Goal: Communication & Community: Answer question/provide support

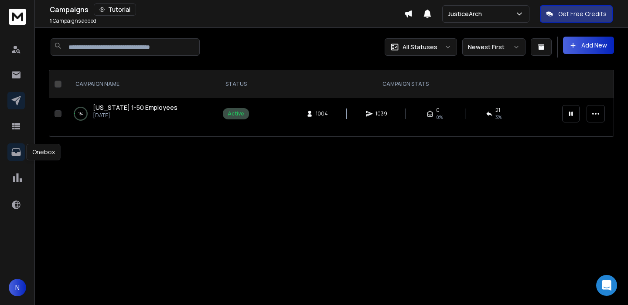
click at [17, 152] on icon at bounding box center [15, 152] width 9 height 8
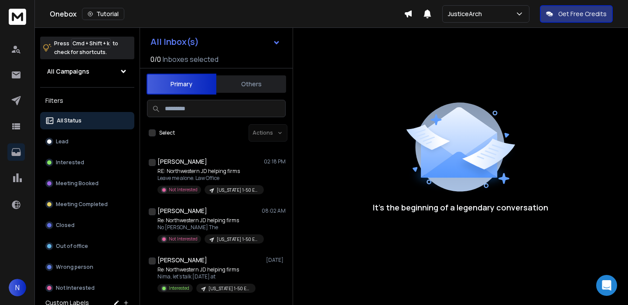
click at [204, 106] on input at bounding box center [216, 108] width 139 height 17
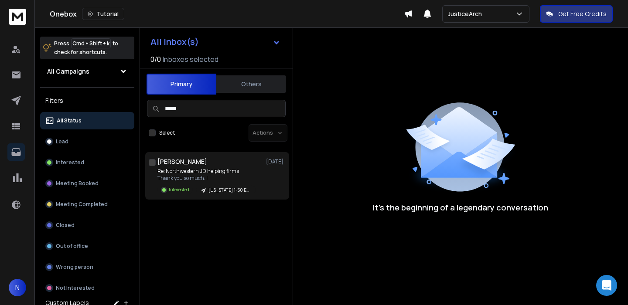
type input "*****"
click at [218, 166] on div "[PERSON_NAME] [DATE] Re: Northwestern JD helping firms Thank you so much. I Int…" at bounding box center [221, 175] width 128 height 37
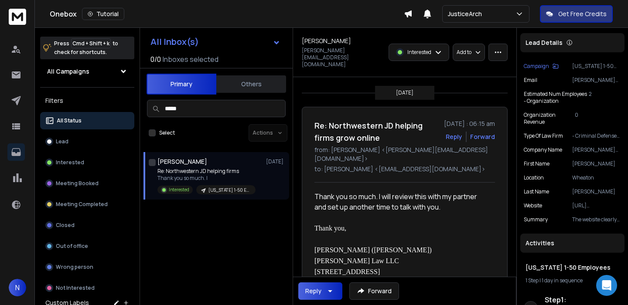
click at [307, 301] on div "Reply Forward" at bounding box center [404, 291] width 223 height 28
click at [309, 297] on button "Reply" at bounding box center [320, 291] width 44 height 17
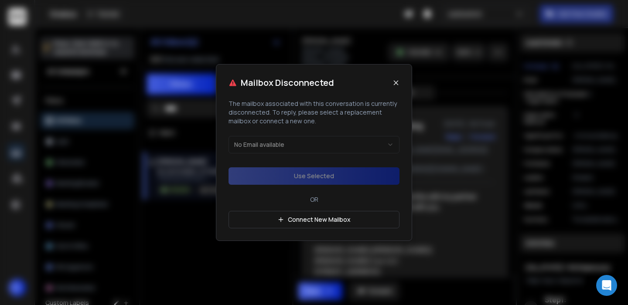
click at [399, 77] on div "Mailbox Disconnected The mailbox associated with this conversation is currently…" at bounding box center [314, 152] width 196 height 177
click at [397, 86] on icon at bounding box center [395, 82] width 7 height 7
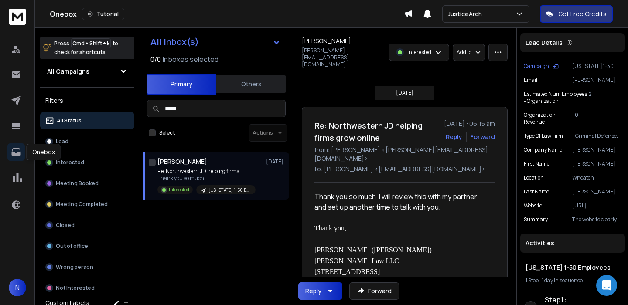
click at [13, 148] on icon at bounding box center [15, 152] width 9 height 8
click at [15, 153] on icon at bounding box center [16, 152] width 10 height 10
click at [15, 153] on icon at bounding box center [15, 152] width 9 height 8
click at [97, 120] on button "All Status" at bounding box center [87, 120] width 94 height 17
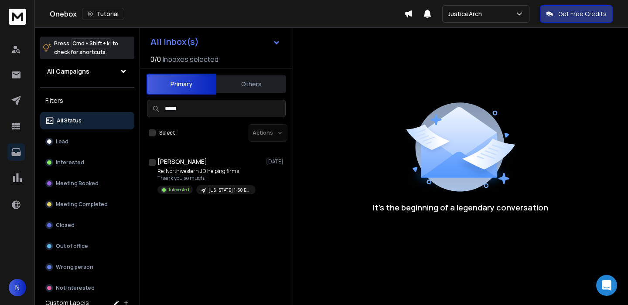
click at [188, 107] on input "*****" at bounding box center [216, 108] width 139 height 17
click at [187, 107] on input "*****" at bounding box center [216, 108] width 139 height 17
click at [82, 117] on button "All Status" at bounding box center [87, 120] width 94 height 17
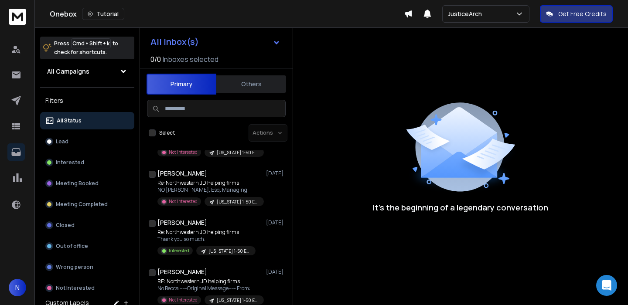
scroll to position [386, 0]
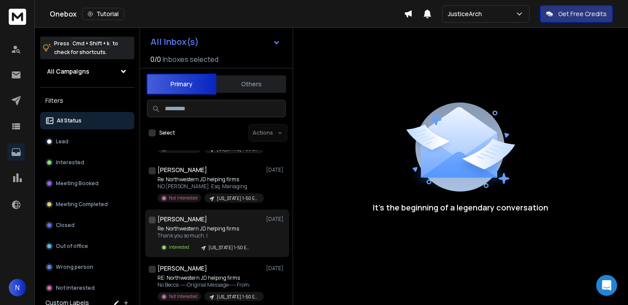
click at [205, 230] on p "Re: Northwestern JD helping firms" at bounding box center [206, 228] width 98 height 7
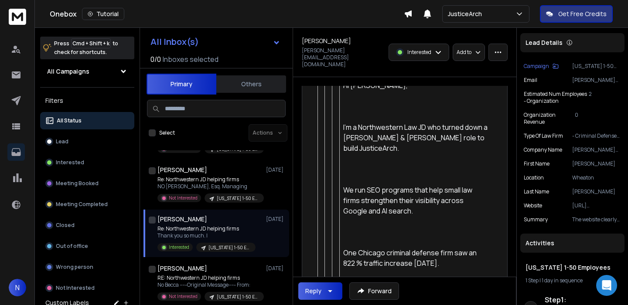
scroll to position [2055, 0]
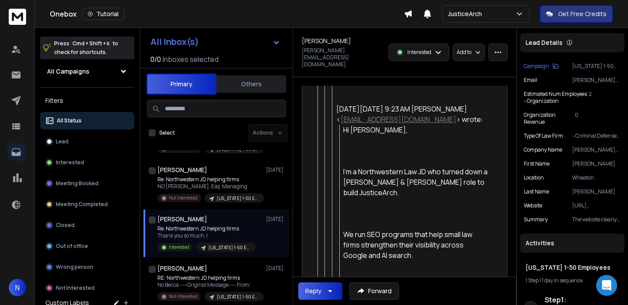
drag, startPoint x: 412, startPoint y: 228, endPoint x: 344, endPoint y: 102, distance: 144.0
click at [344, 125] on blockquote "Hi [PERSON_NAME], I’m a Northwestern Law JD who turned down a [PERSON_NAME] & […" at bounding box center [413, 292] width 149 height 335
copy blockquote "Hi [PERSON_NAME], I’m a Northwestern Law JD who turned down a [PERSON_NAME] & […"
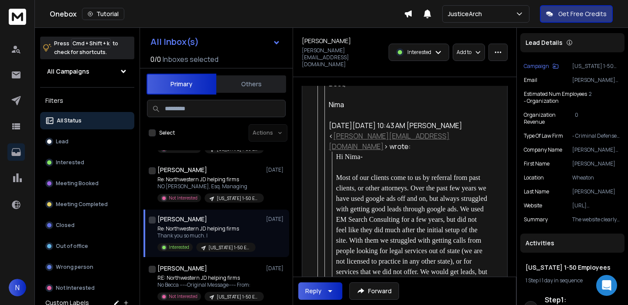
scroll to position [1331, 0]
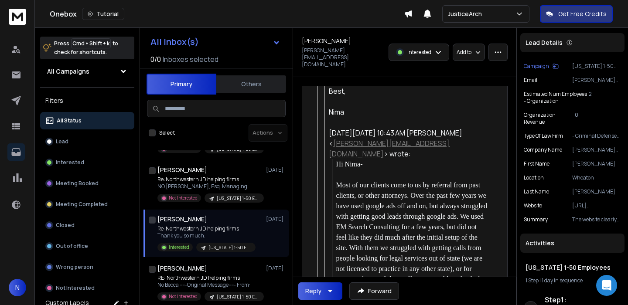
drag, startPoint x: 377, startPoint y: 220, endPoint x: 336, endPoint y: 115, distance: 113.2
copy div "Lo Ipsu- Dolo si ame consect adip el se do eiusmodt inci utla etdolor, ma aliqu…"
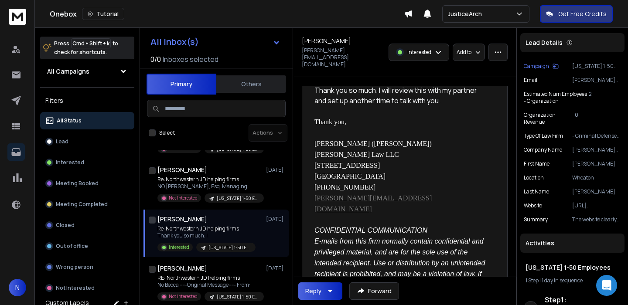
scroll to position [0, 0]
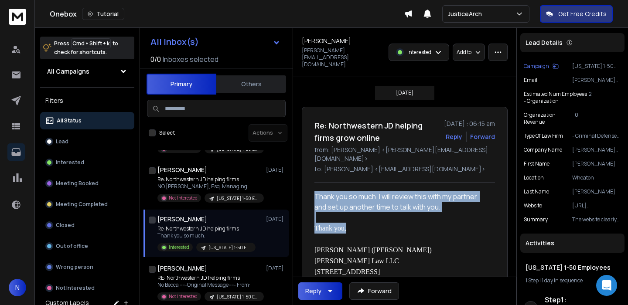
drag, startPoint x: 369, startPoint y: 213, endPoint x: 313, endPoint y: 172, distance: 69.3
copy div "Thank you so much. I will review this with my partner and set up another time t…"
click at [82, 122] on button "All Status" at bounding box center [87, 120] width 94 height 17
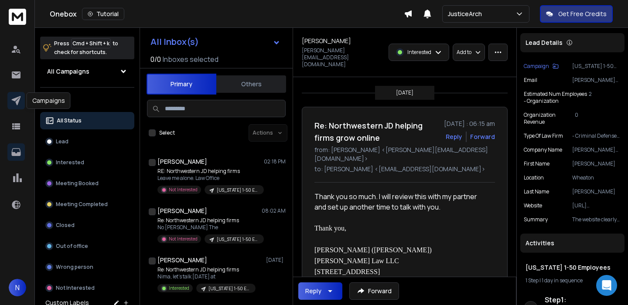
click at [18, 99] on icon at bounding box center [15, 100] width 9 height 9
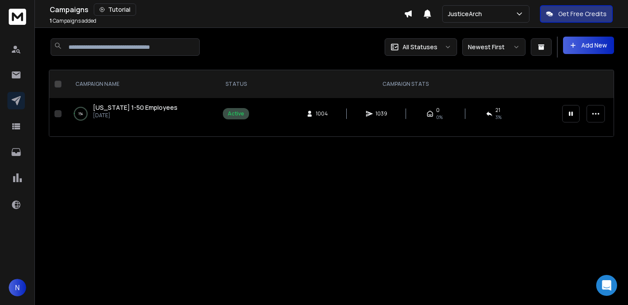
click at [157, 115] on p "[DATE]" at bounding box center [135, 115] width 85 height 7
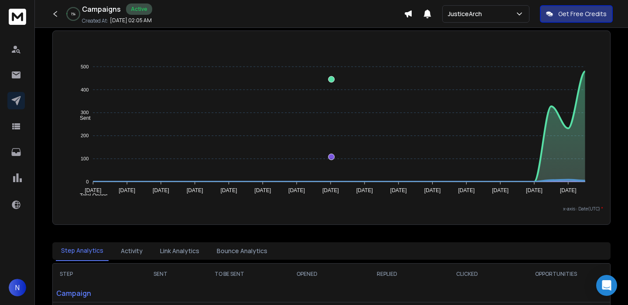
scroll to position [277, 0]
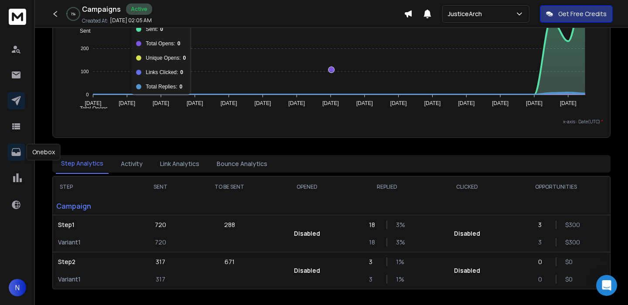
click at [17, 147] on icon at bounding box center [16, 152] width 10 height 10
